Goal: Check status

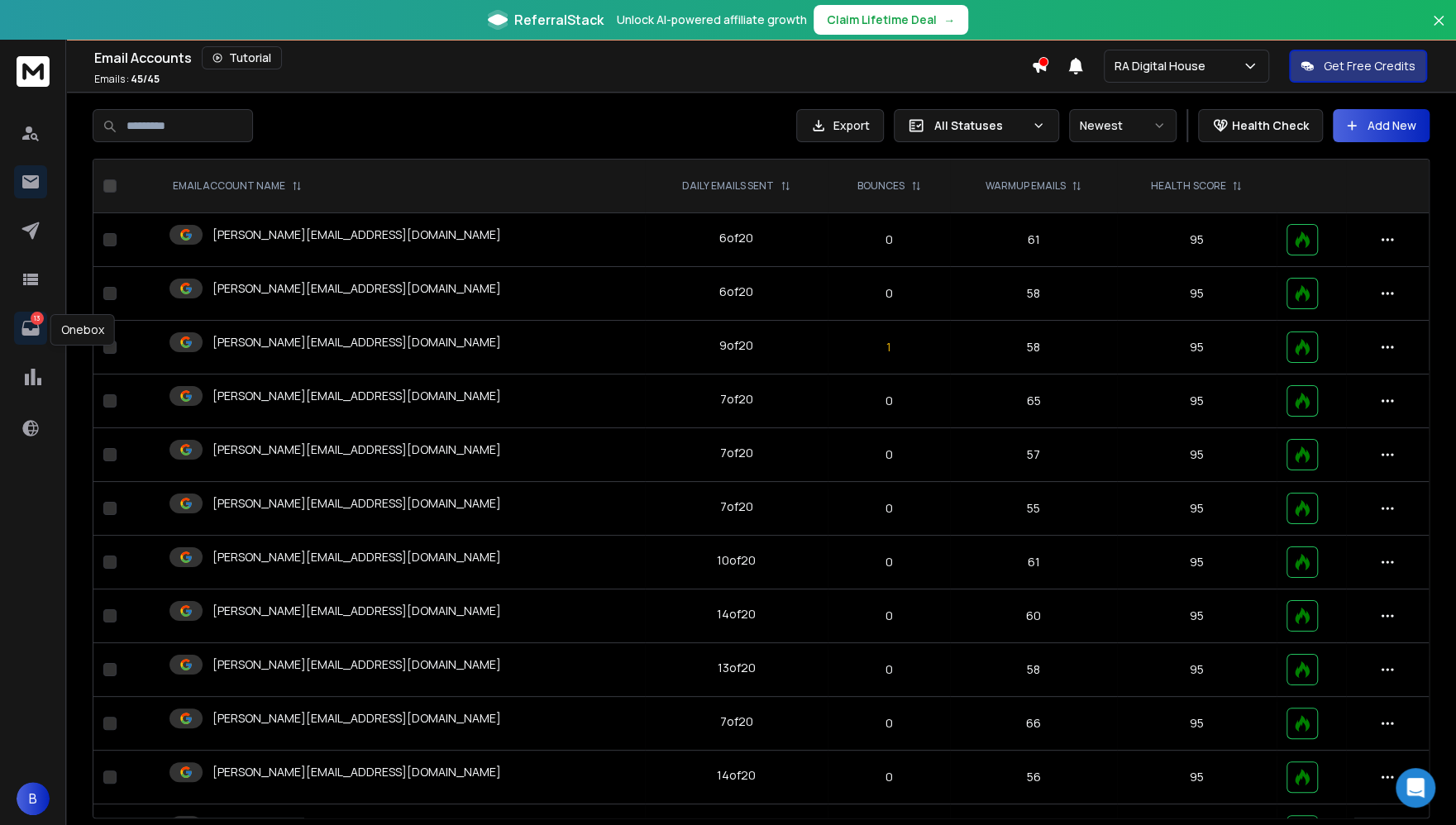
click at [35, 325] on p "13" at bounding box center [38, 318] width 14 height 14
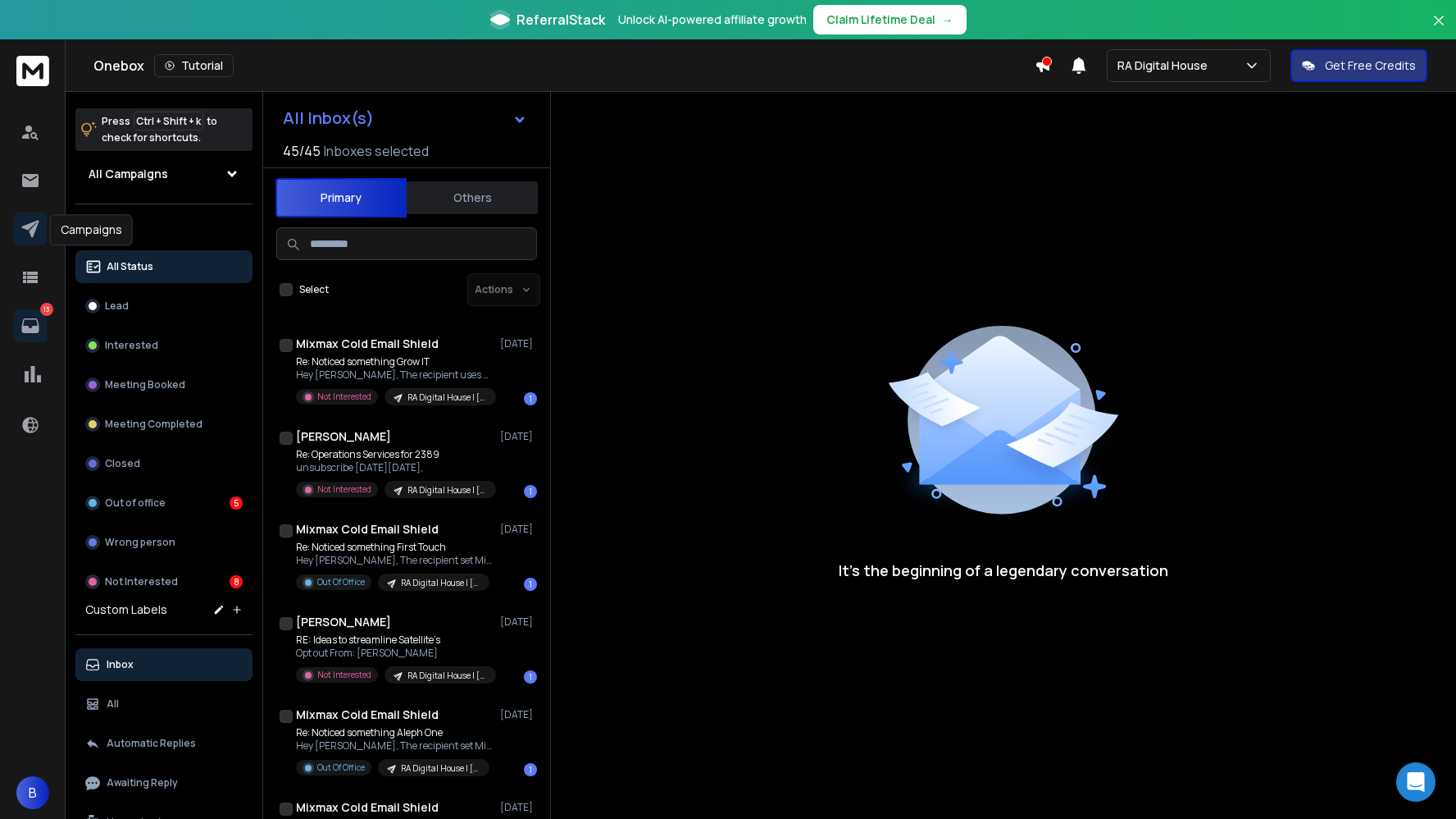
click at [26, 225] on icon at bounding box center [30, 229] width 17 height 17
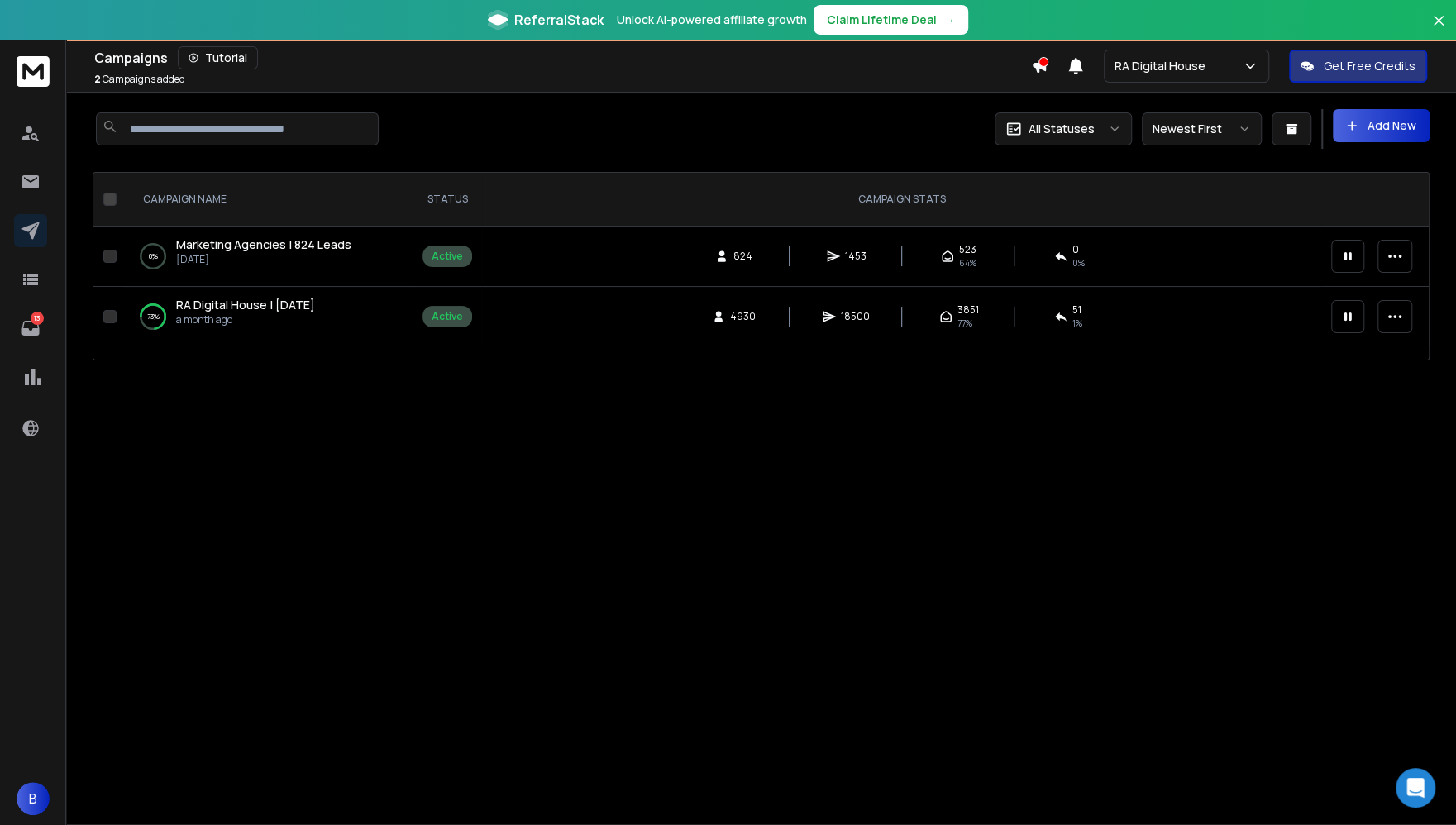
click at [470, 558] on div "Campaigns 2 Campaigns Added All Statuses Newest First Add New CAMPAIGN NAME STA…" at bounding box center [760, 521] width 1337 height 825
click at [595, 244] on div "824 1453 523 64 % 0 0 %" at bounding box center [902, 255] width 819 height 26
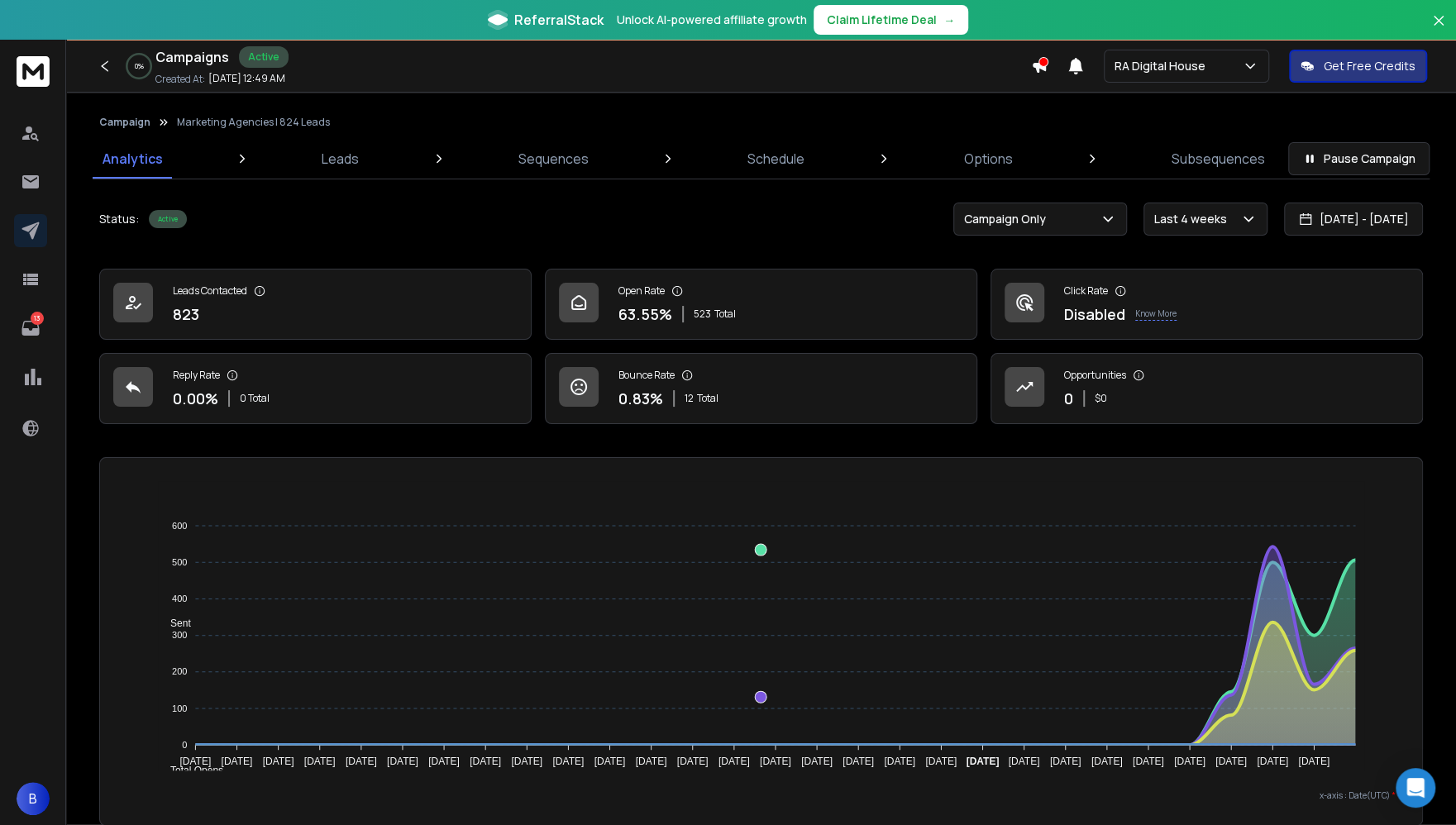
click at [25, 72] on icon at bounding box center [33, 72] width 33 height 31
